Goal: Task Accomplishment & Management: Manage account settings

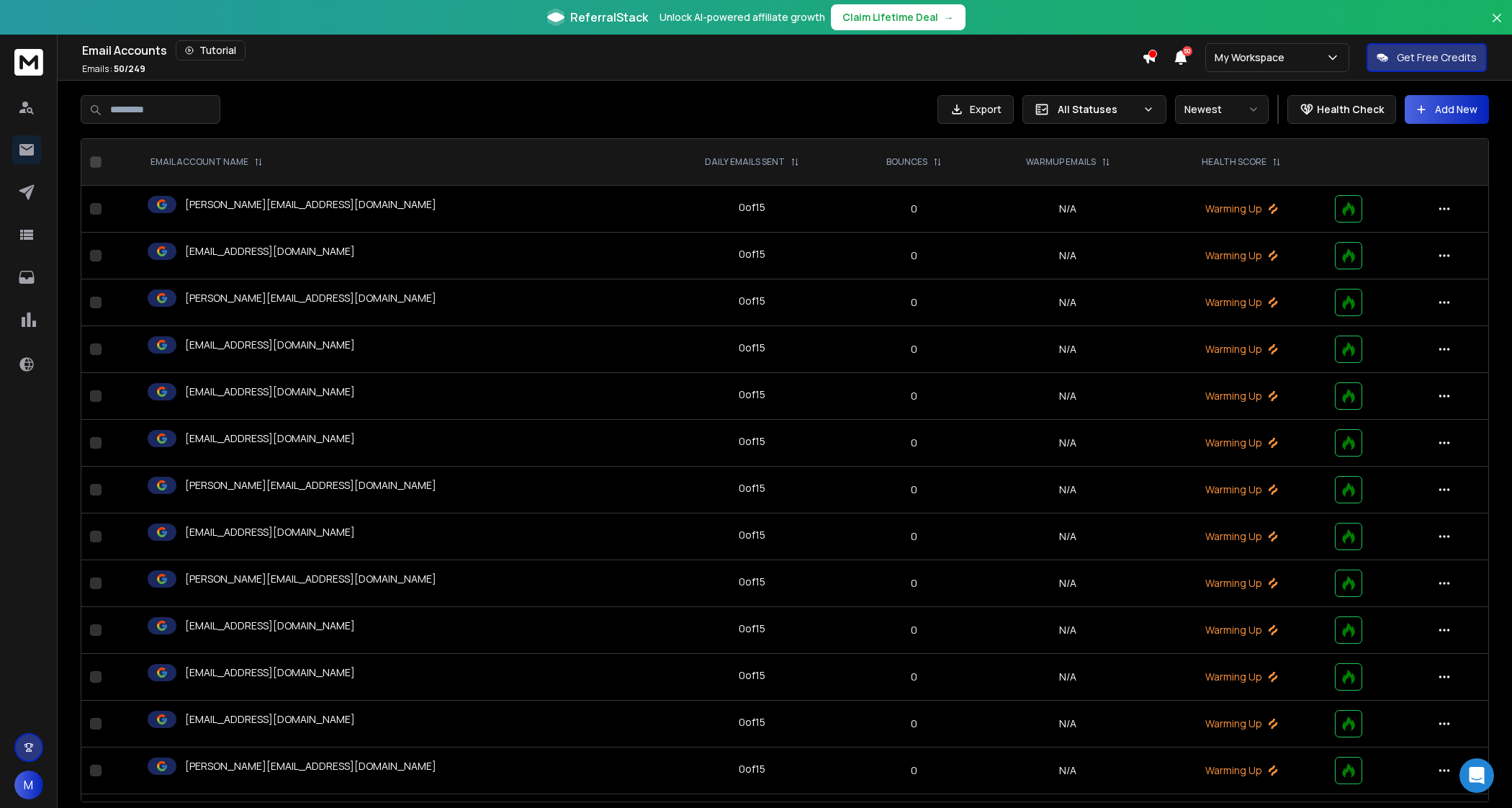
click at [181, 114] on input at bounding box center [151, 109] width 140 height 29
paste input "**********"
type input "**********"
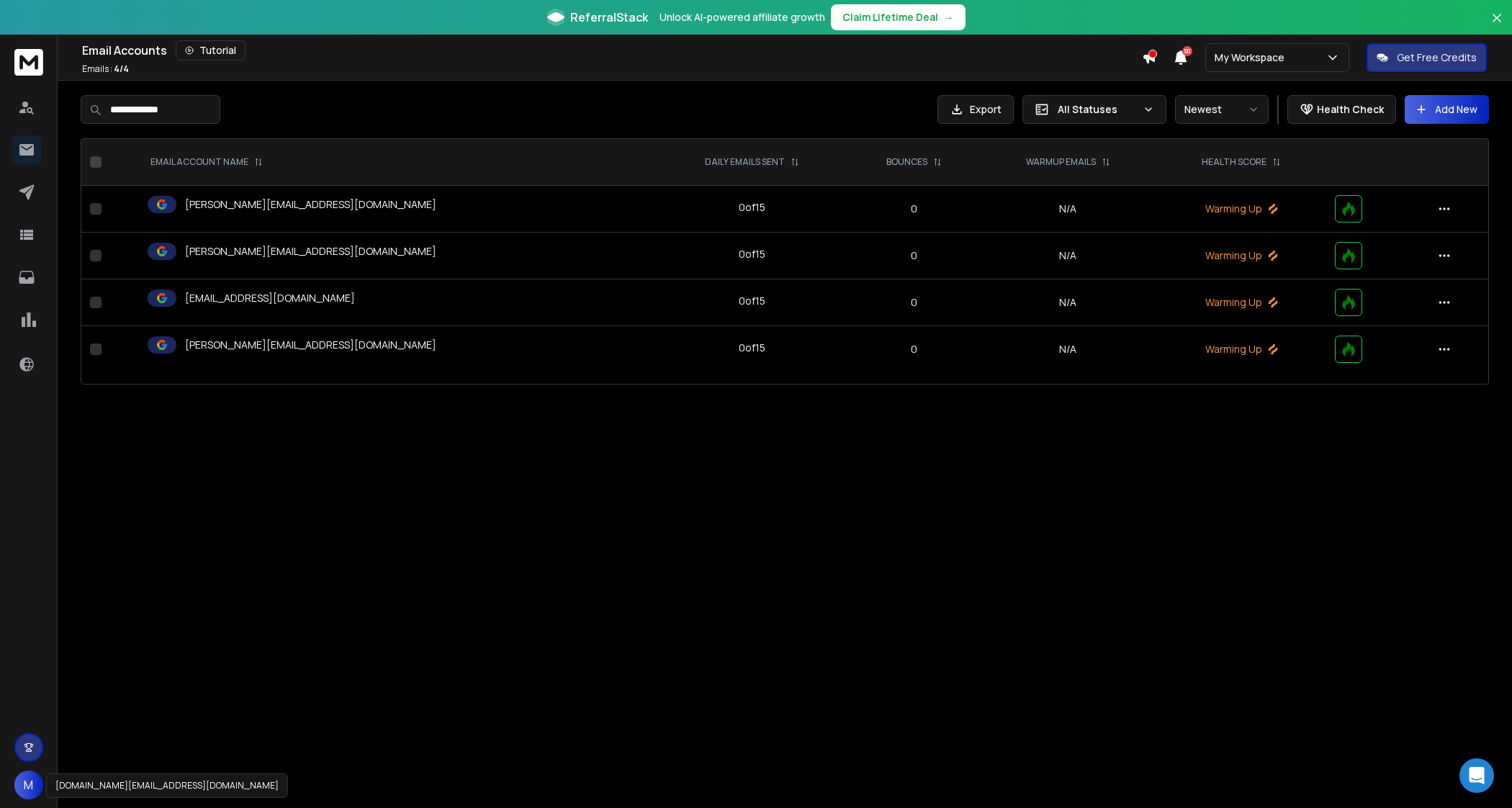
click at [26, 785] on span "M" at bounding box center [29, 784] width 29 height 29
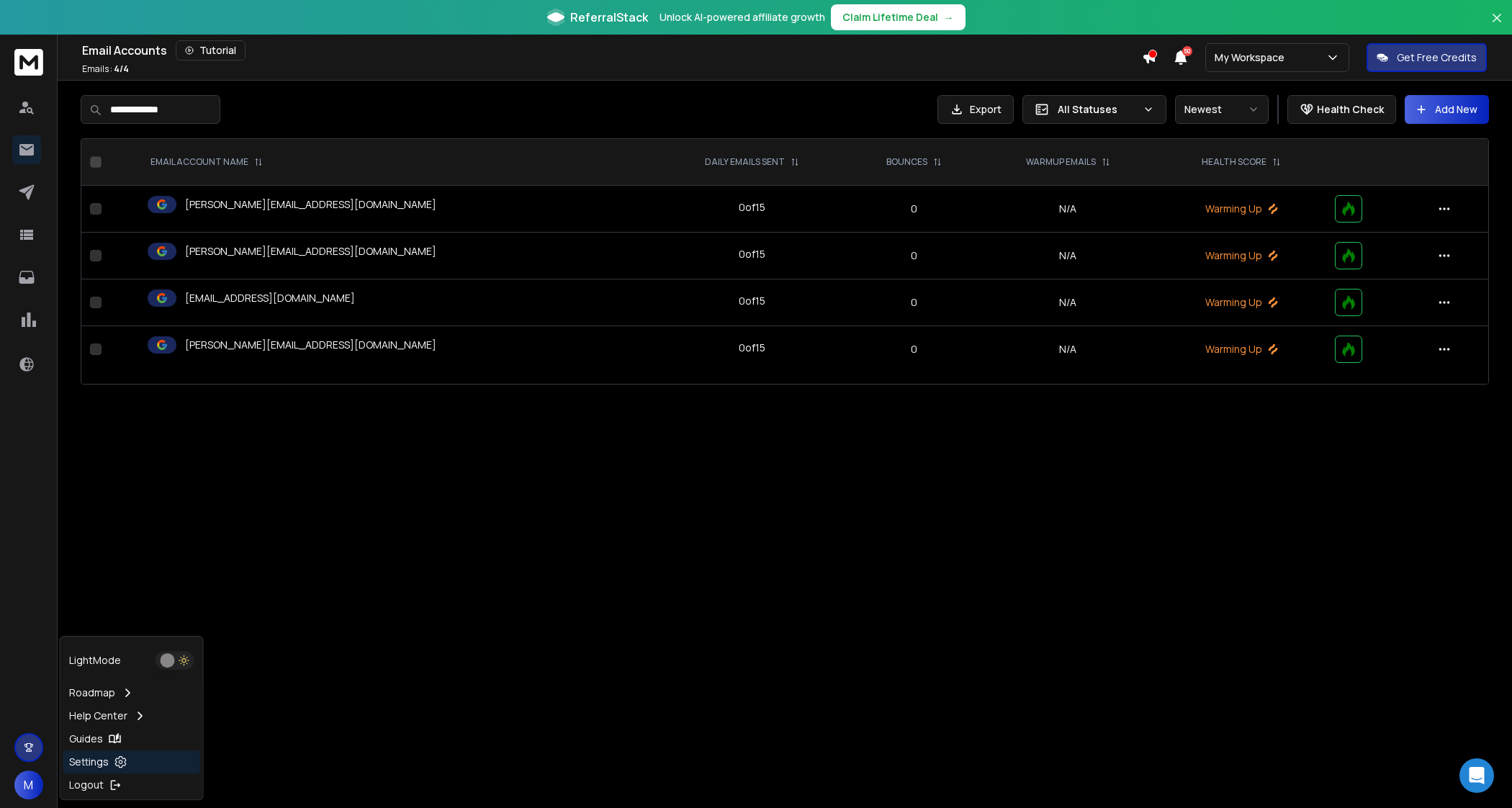
type button "on"
click at [114, 760] on icon at bounding box center [120, 761] width 13 height 13
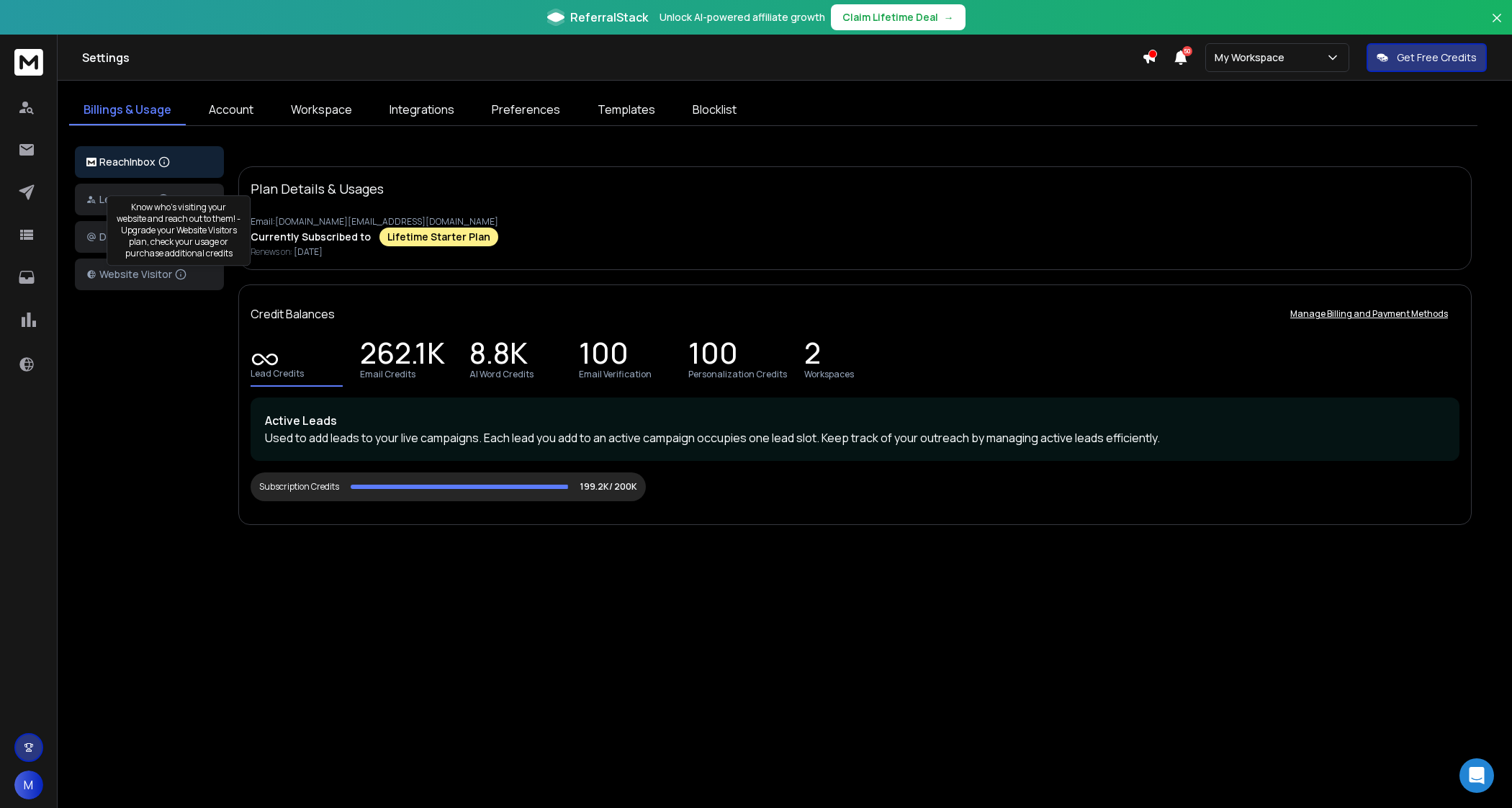
click at [177, 237] on div "Know who's visiting your website and reach out to them! - Upgrade your Website …" at bounding box center [178, 230] width 144 height 71
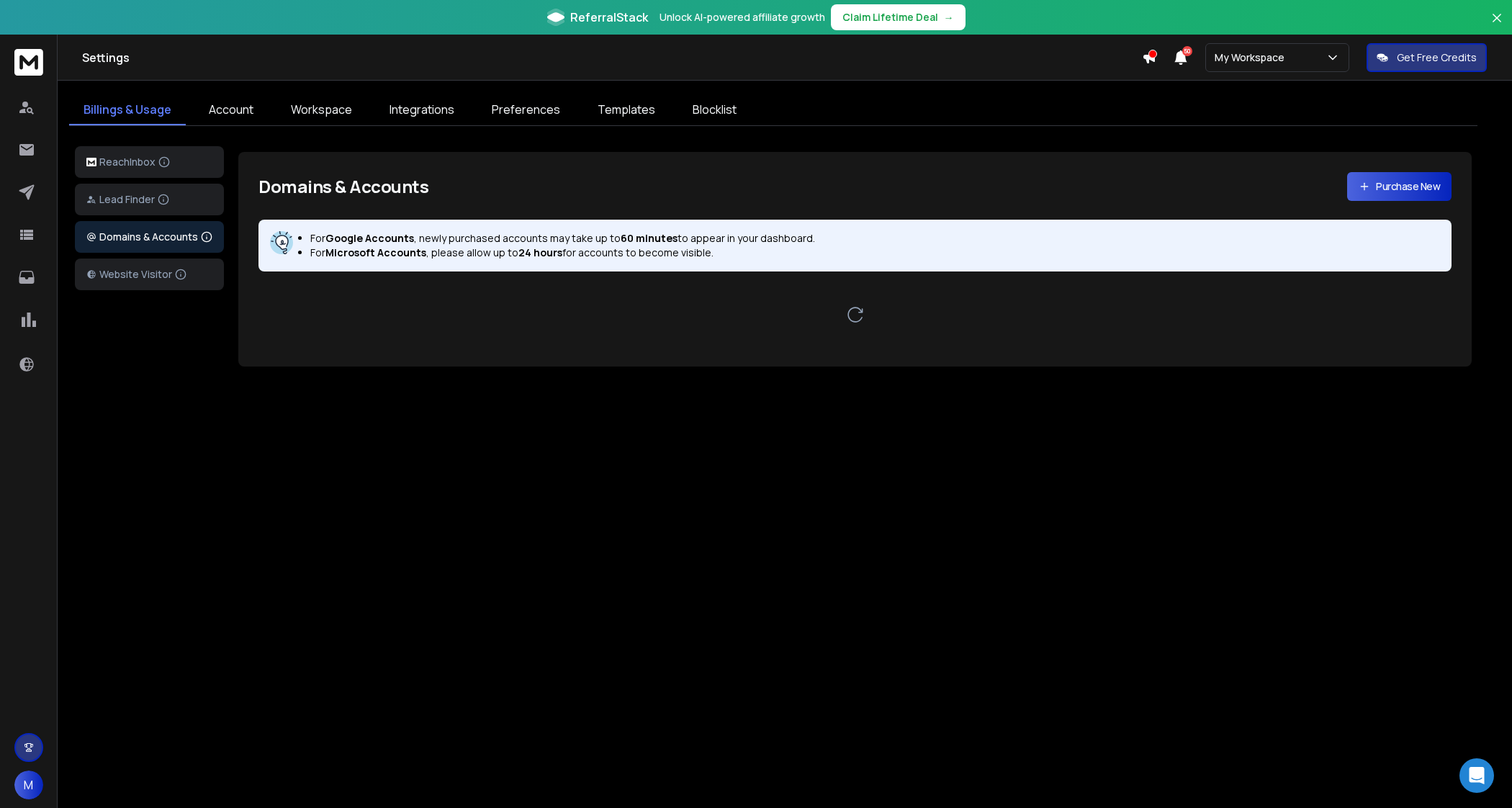
click at [99, 233] on button "Domains & Accounts" at bounding box center [149, 237] width 149 height 32
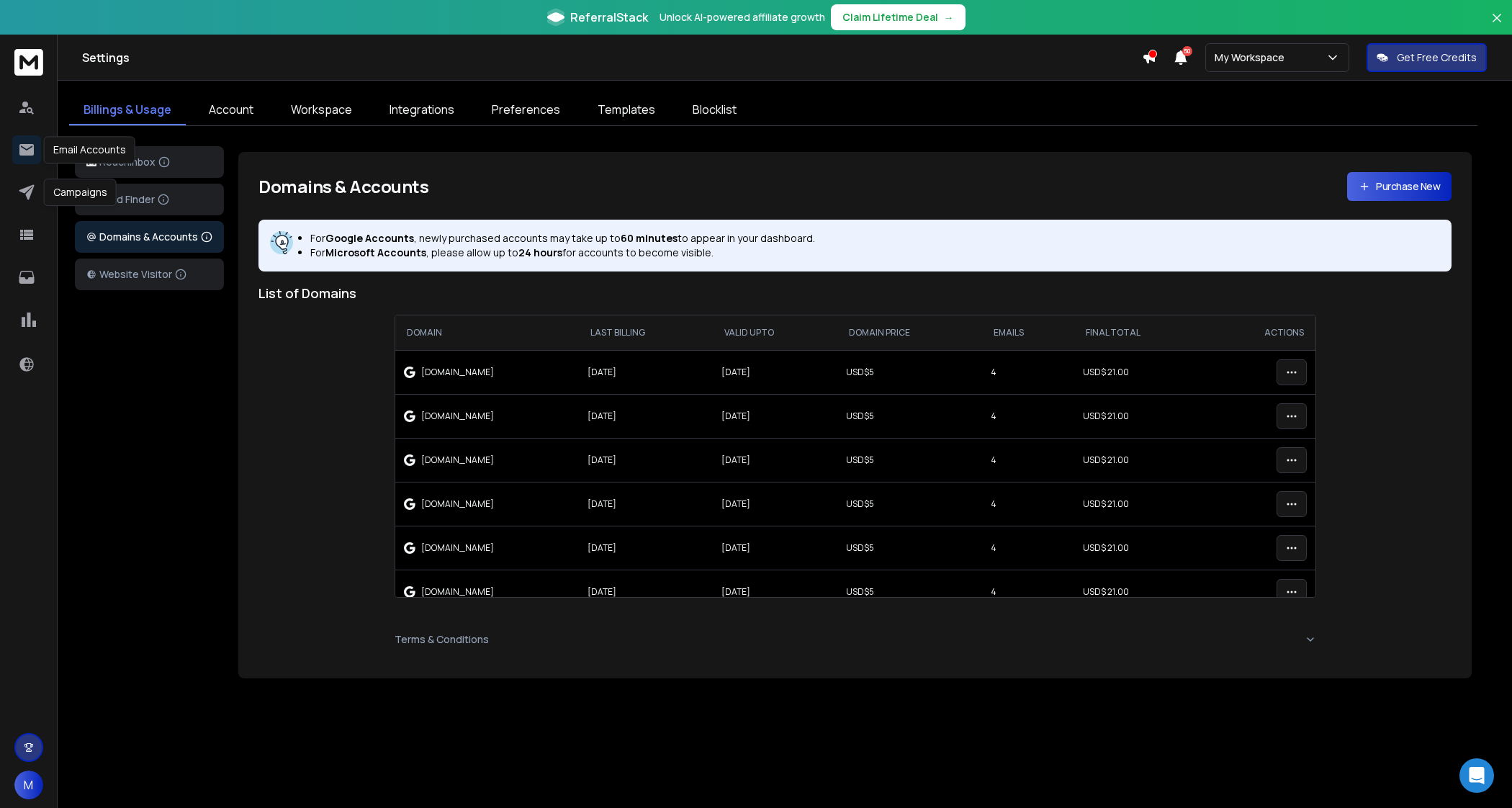
click at [28, 138] on link at bounding box center [27, 150] width 29 height 29
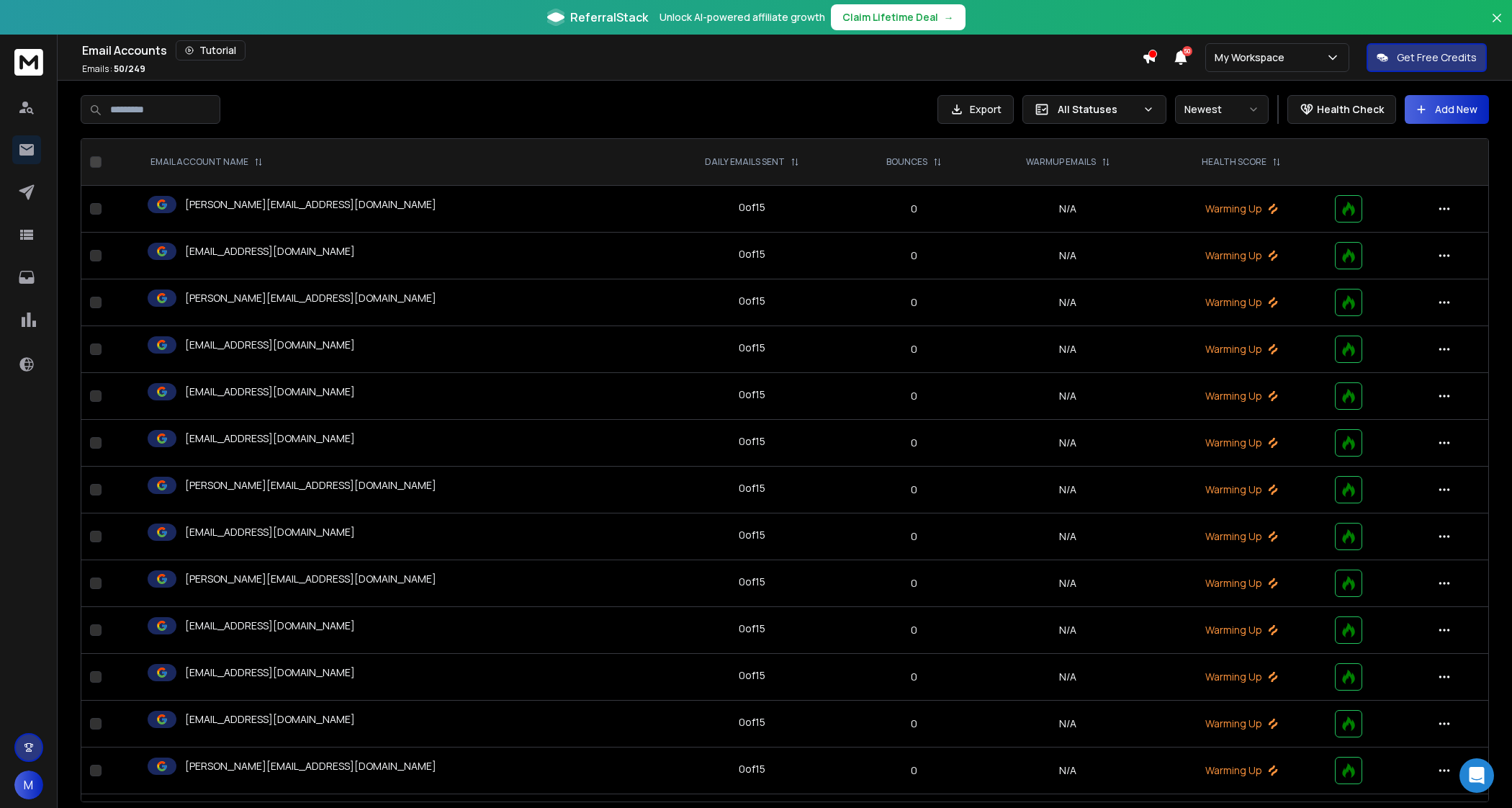
click at [1104, 115] on p "All Statuses" at bounding box center [1097, 109] width 79 height 14
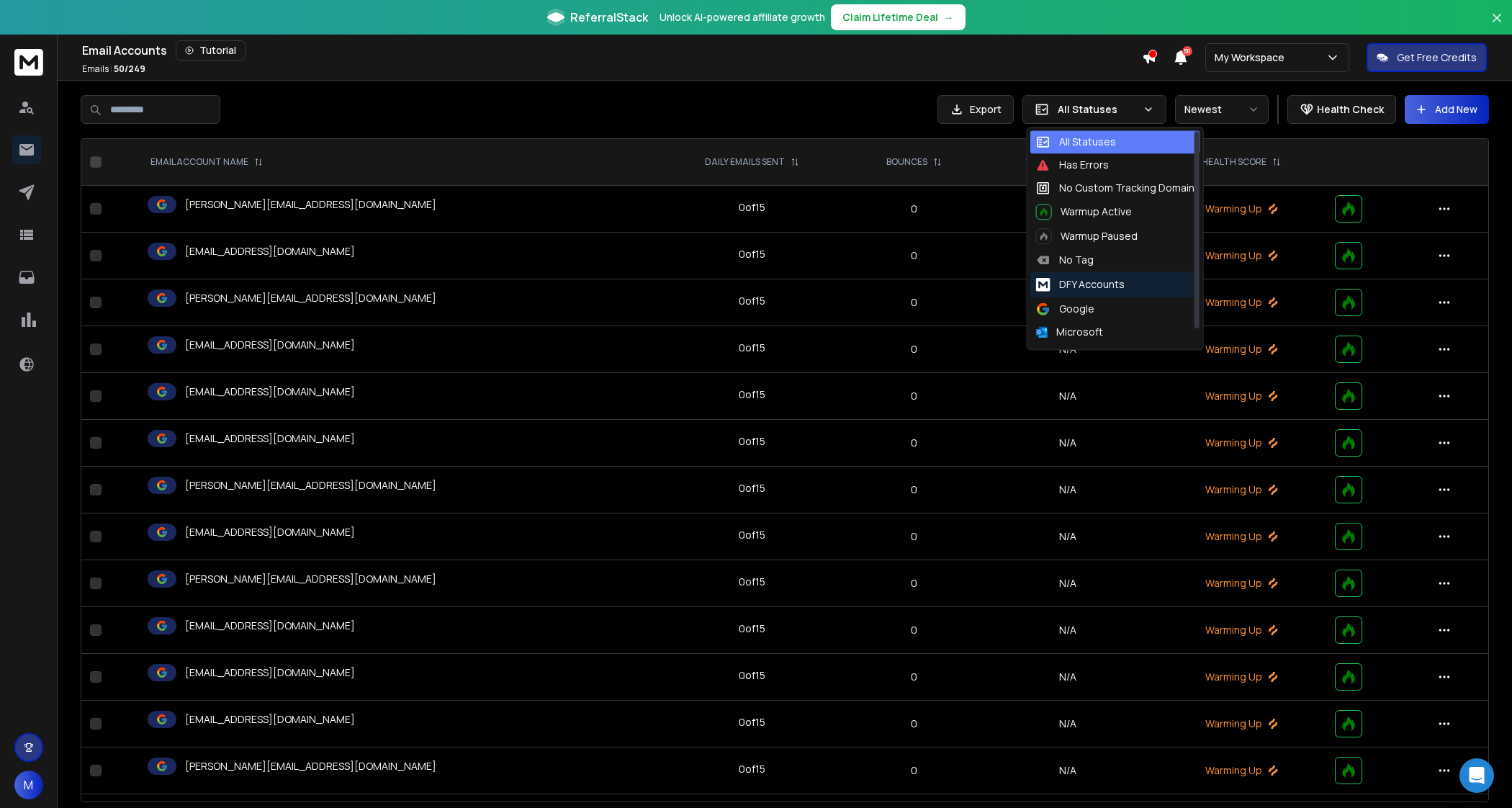
click at [1100, 283] on div "DFY Accounts" at bounding box center [1080, 284] width 88 height 18
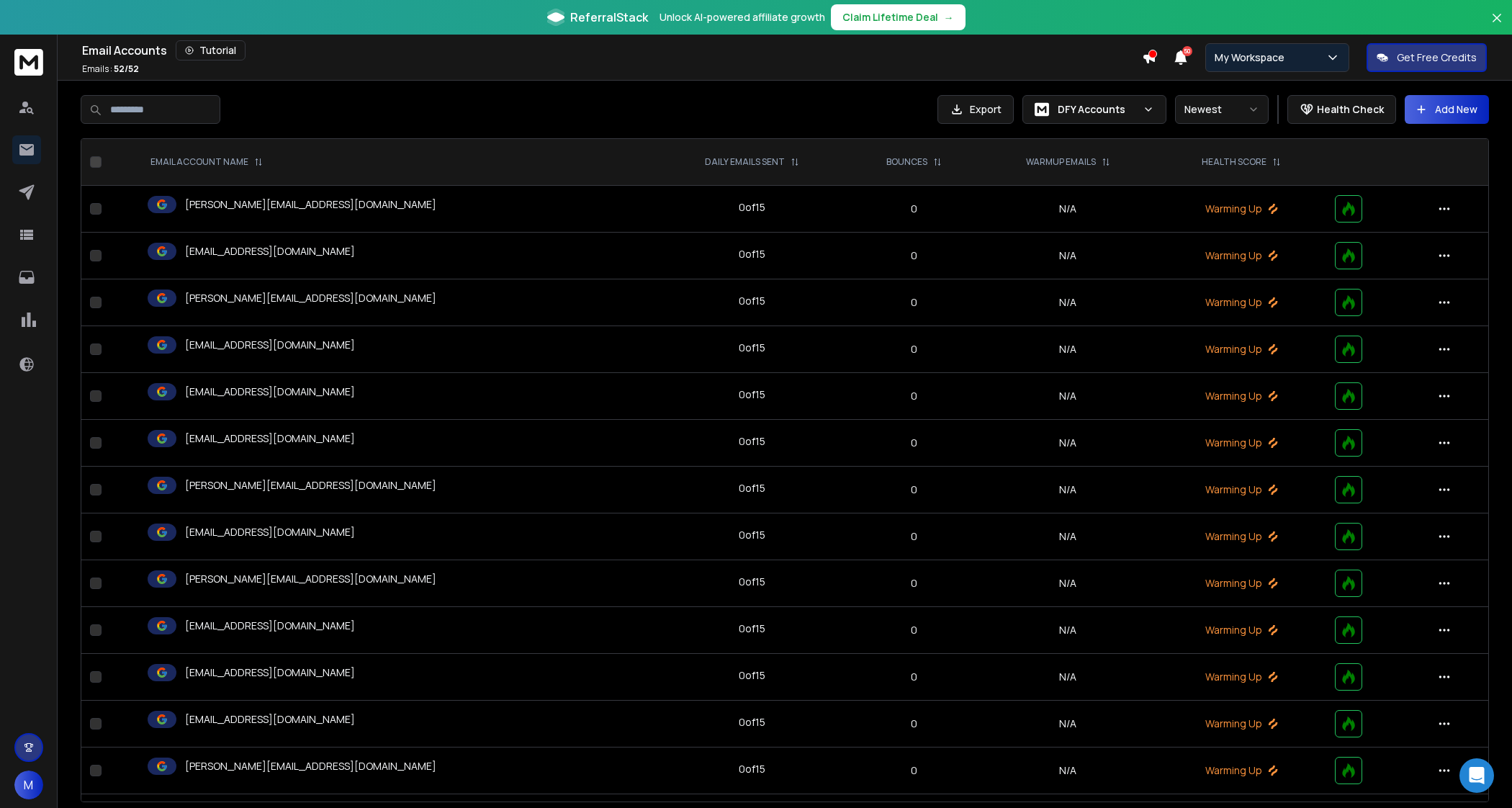
click at [1298, 47] on button "My Workspace" at bounding box center [1277, 57] width 144 height 29
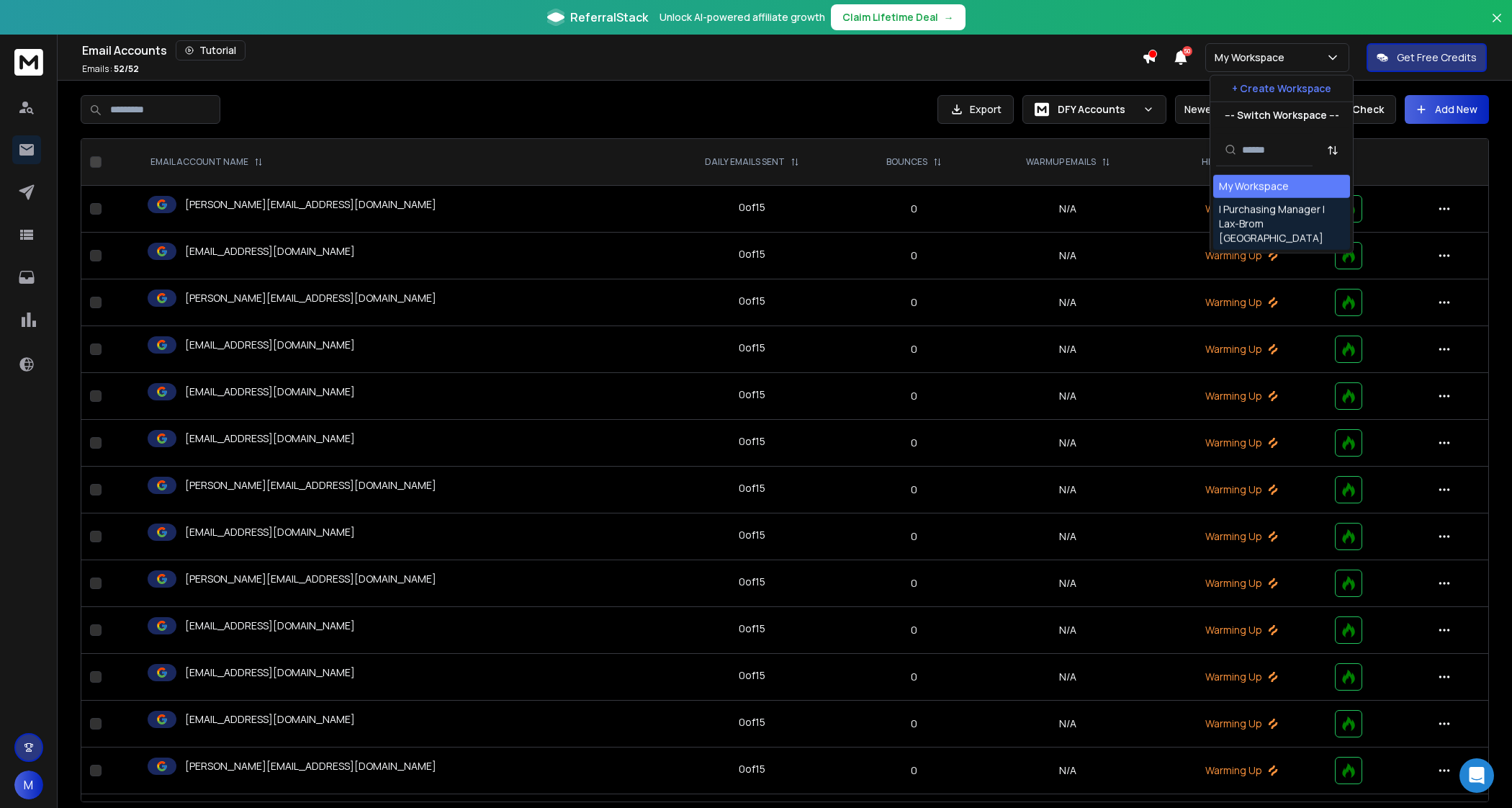
click at [1299, 203] on div "| Purchasing Manager | Lax-Brom Estonia" at bounding box center [1282, 224] width 125 height 43
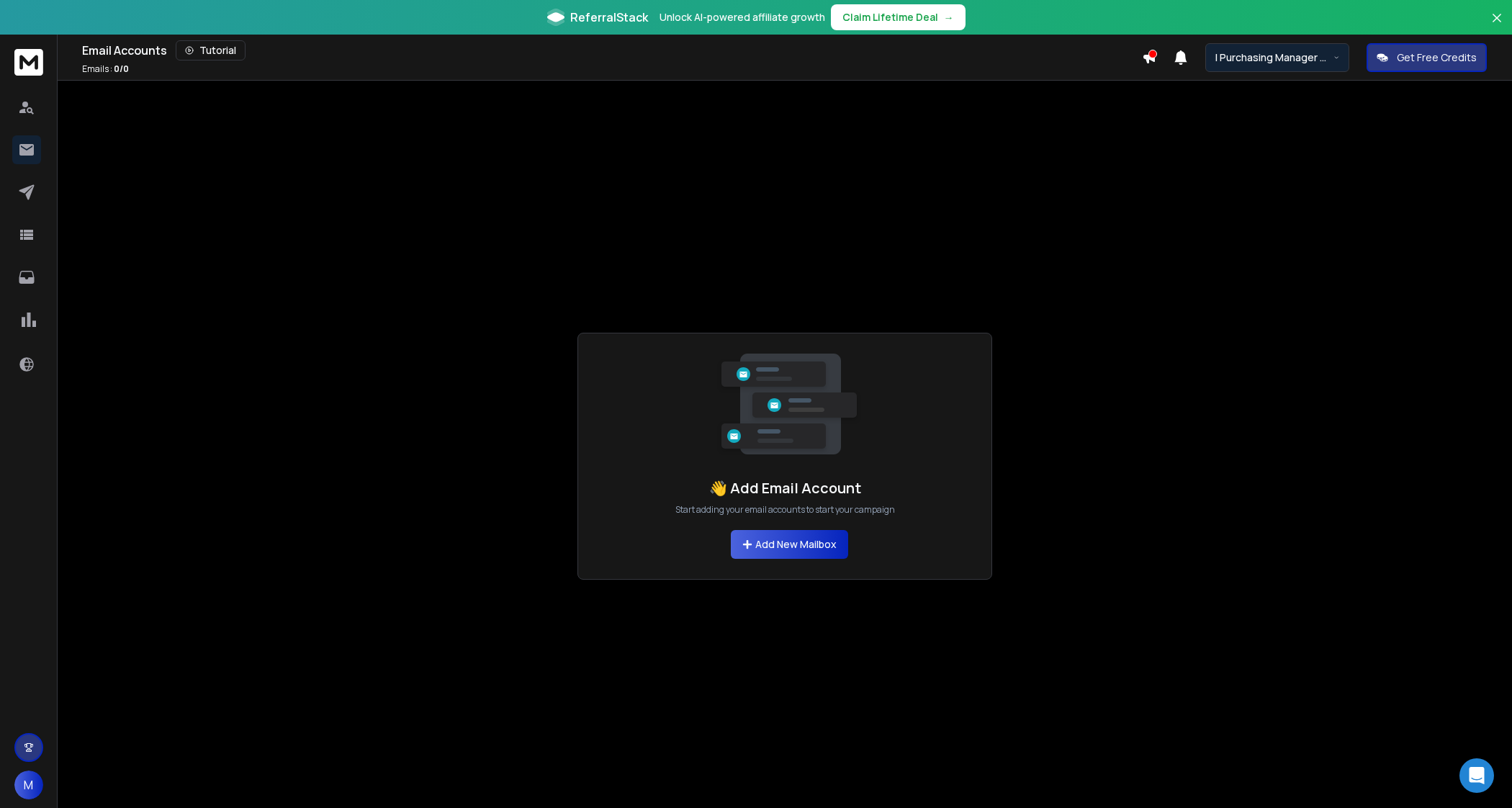
click at [1269, 56] on p "| Purchasing Manager | Lax-Brom Estonia" at bounding box center [1273, 57] width 119 height 14
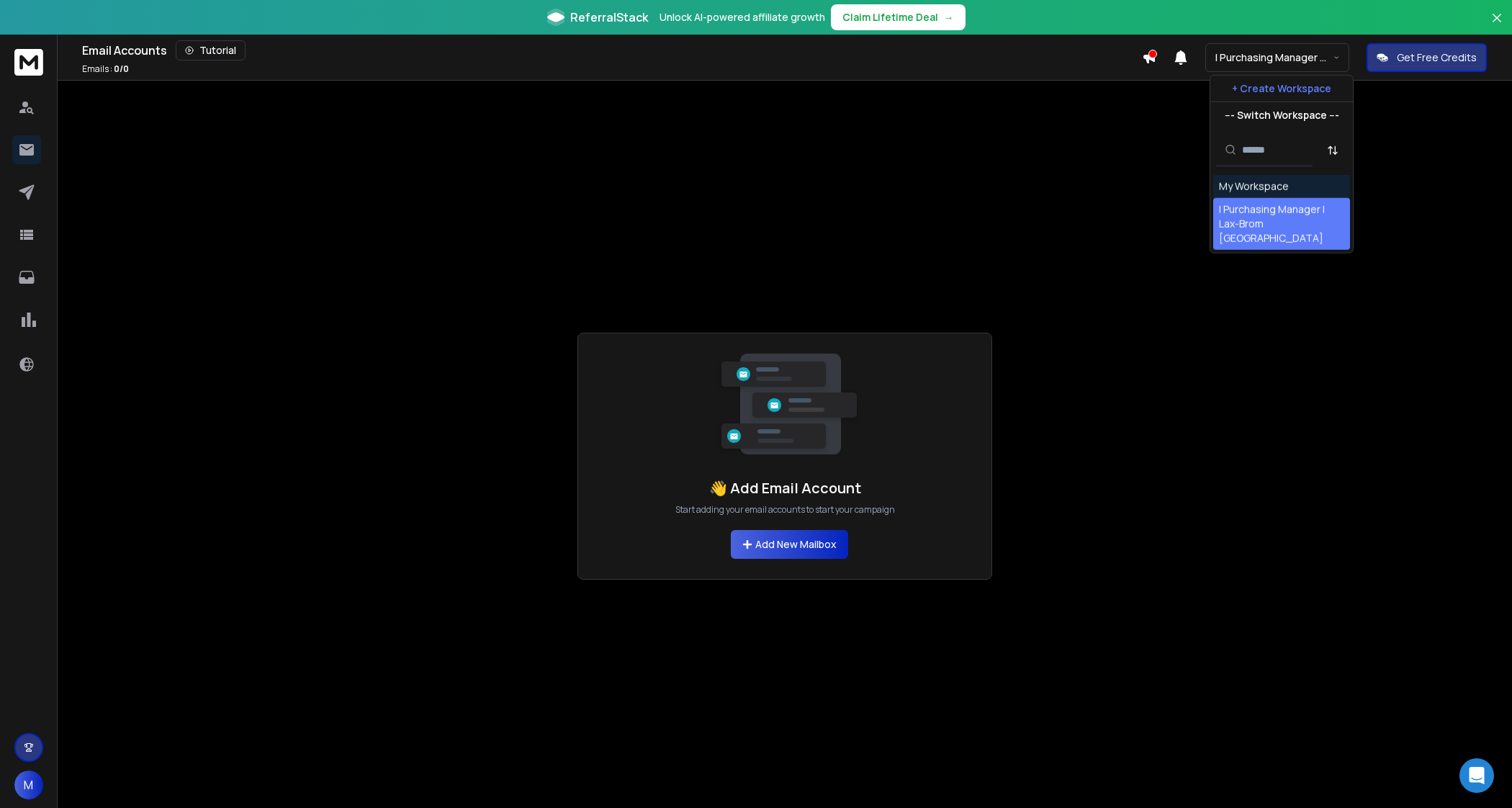
click at [1275, 175] on div "My Workspace" at bounding box center [1282, 186] width 137 height 23
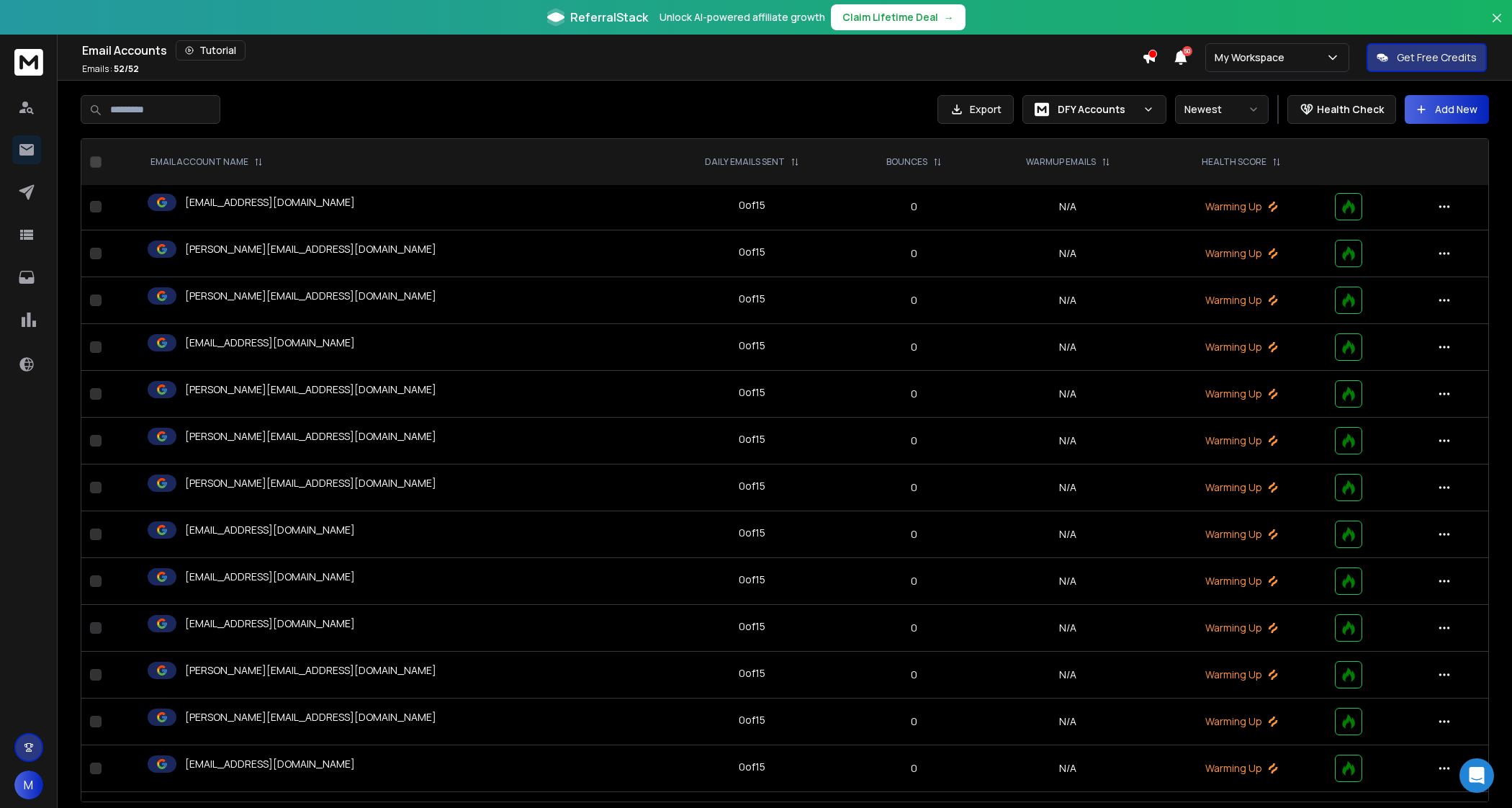
scroll to position [1812, 0]
